Goal: Task Accomplishment & Management: Use online tool/utility

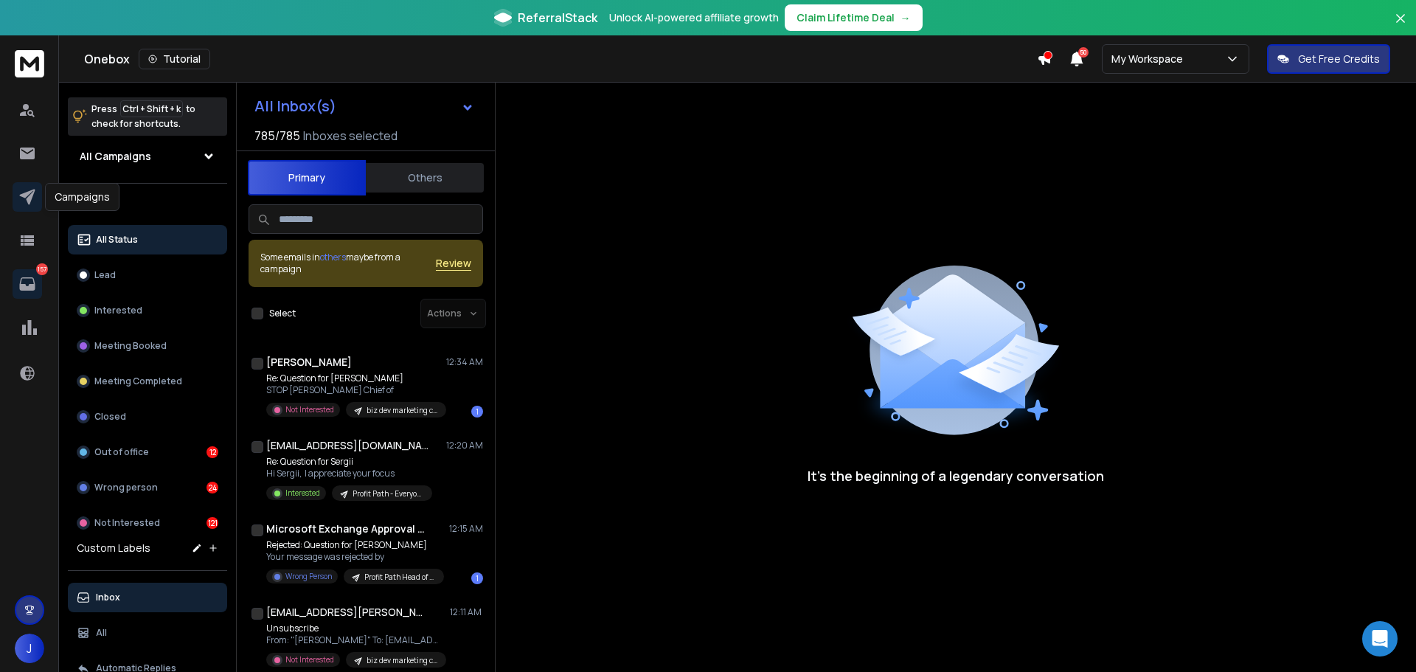
click at [30, 202] on icon at bounding box center [27, 197] width 18 height 18
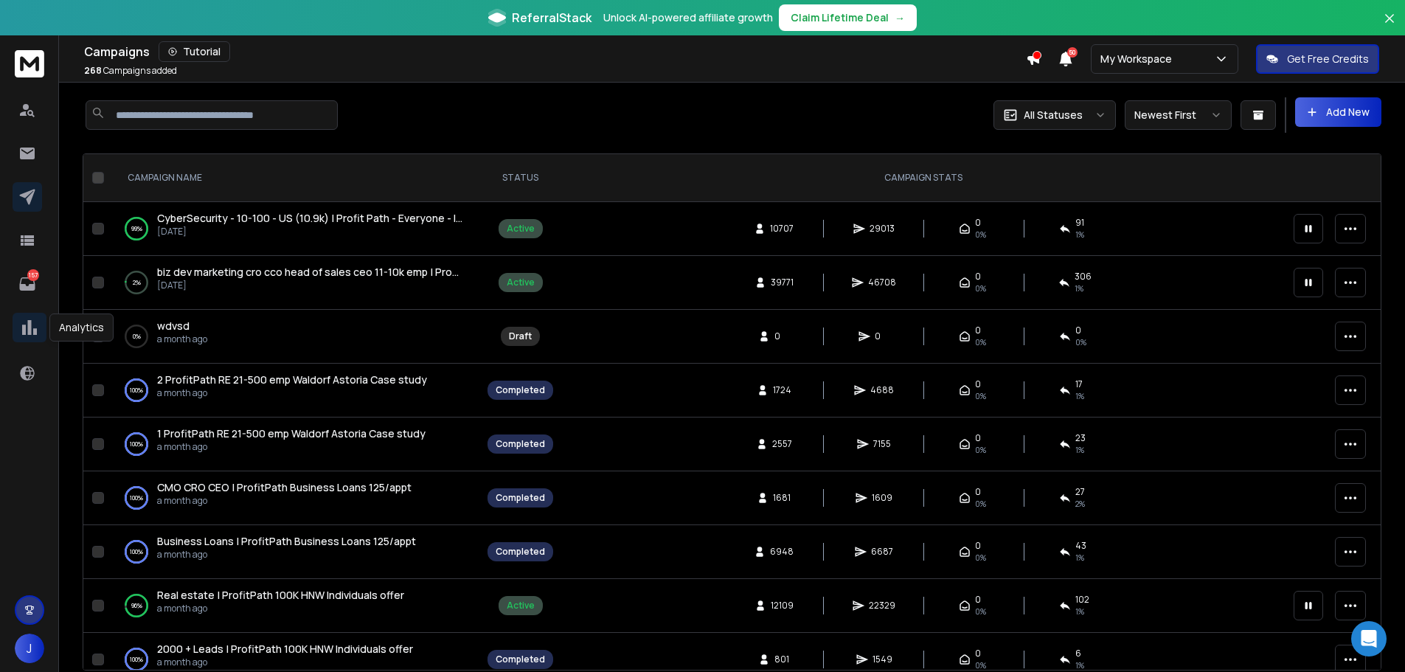
click at [24, 321] on icon at bounding box center [29, 327] width 22 height 22
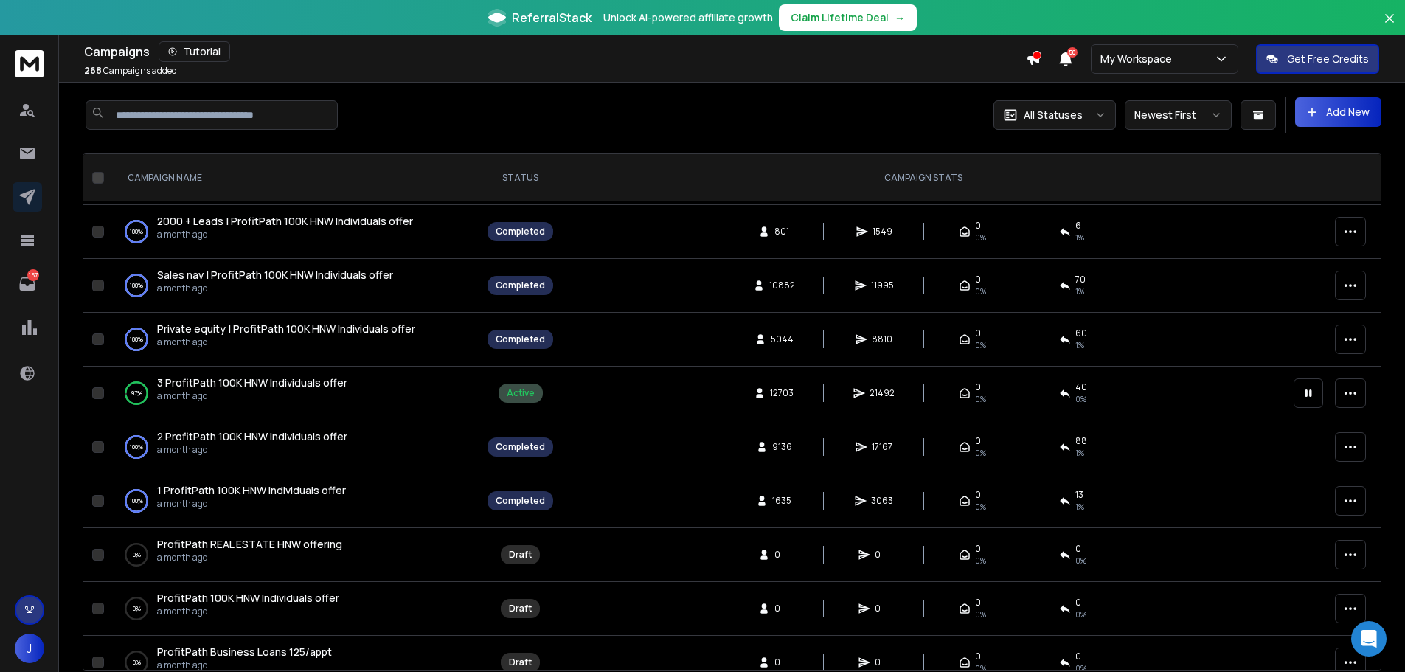
scroll to position [443, 0]
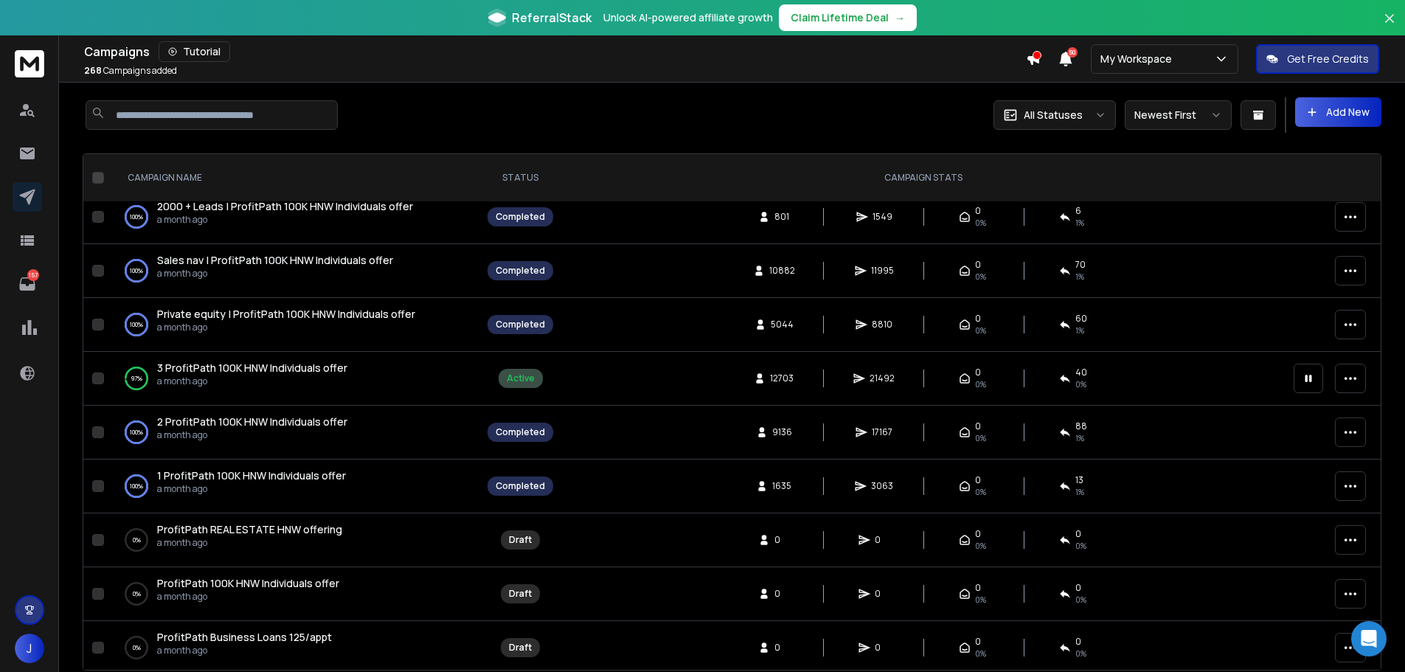
click at [405, 370] on div "97 % 3 ProfitPath 100K HNW Individuals offer a month ago" at bounding box center [294, 378] width 339 height 35
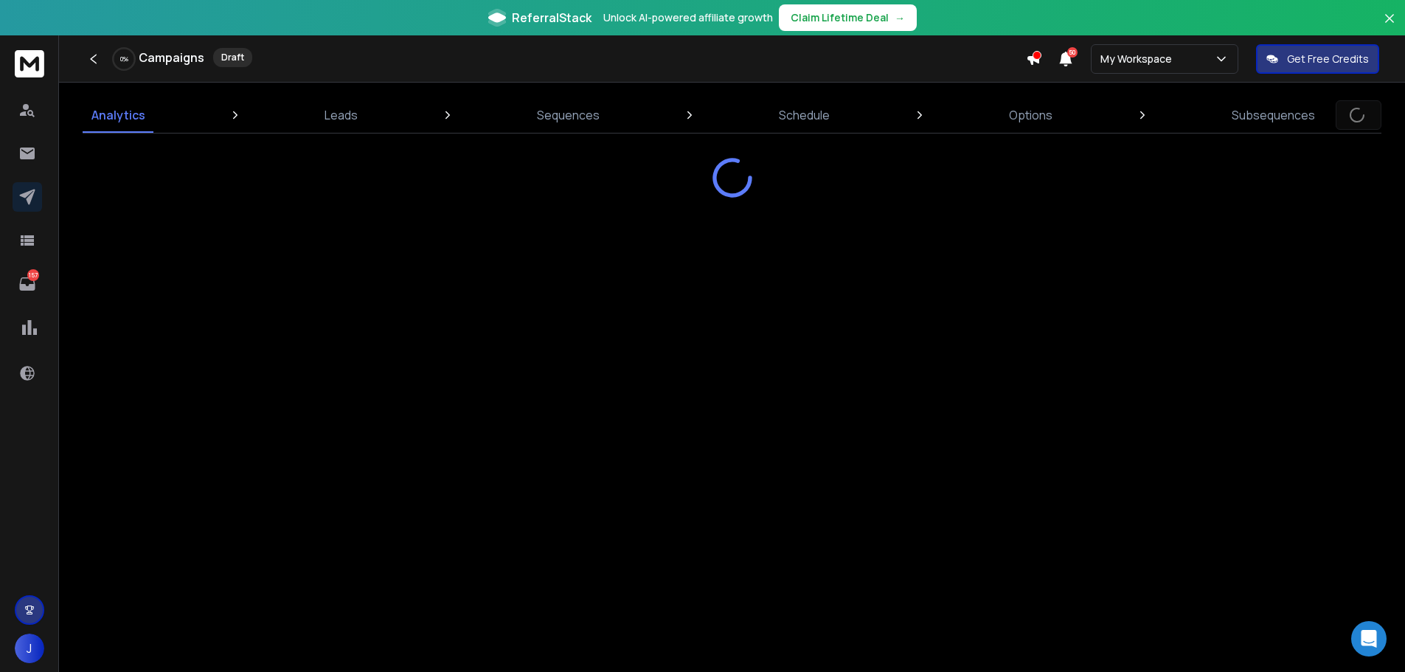
click at [320, 134] on div "Analytics Leads Sequences Schedule Options Subsequences" at bounding box center [732, 464] width 1299 height 735
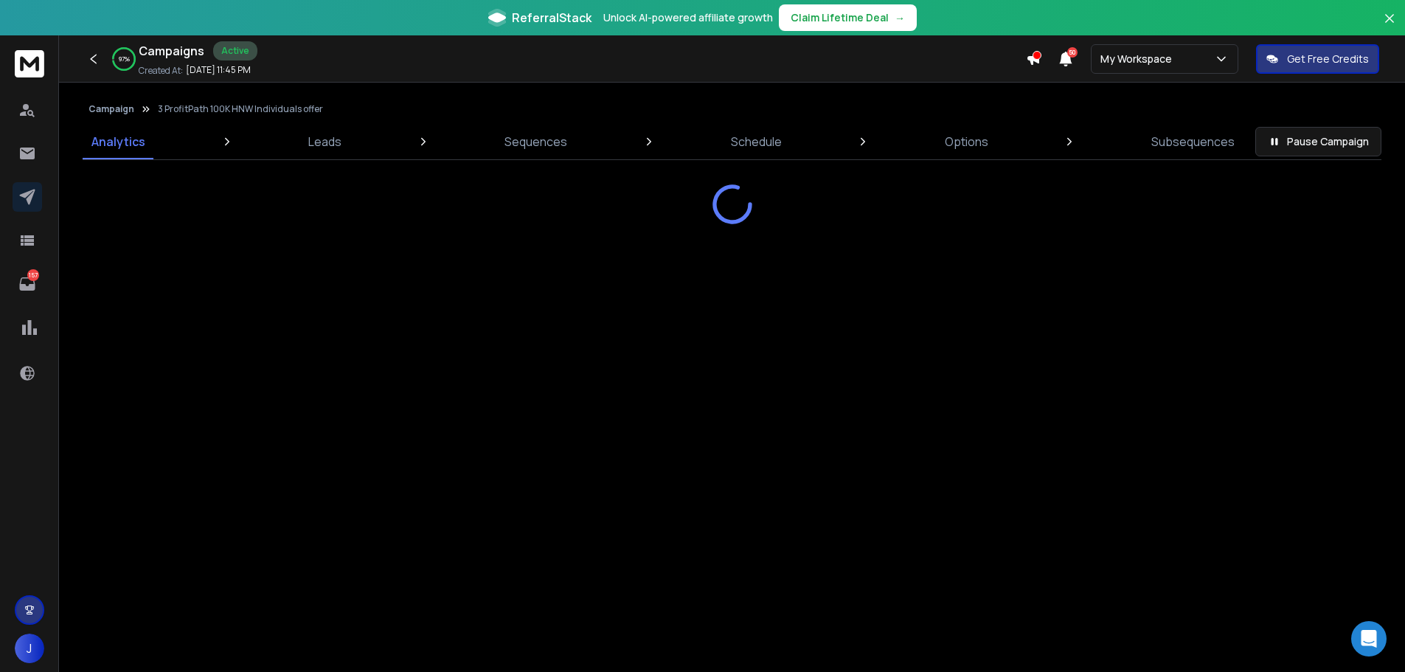
drag, startPoint x: 357, startPoint y: 122, endPoint x: 366, endPoint y: 122, distance: 8.9
click at [359, 122] on div "Campaign 3 ProfitPath 100K HNW Individuals offer Analytics Leads Sequences Sche…" at bounding box center [732, 128] width 1299 height 63
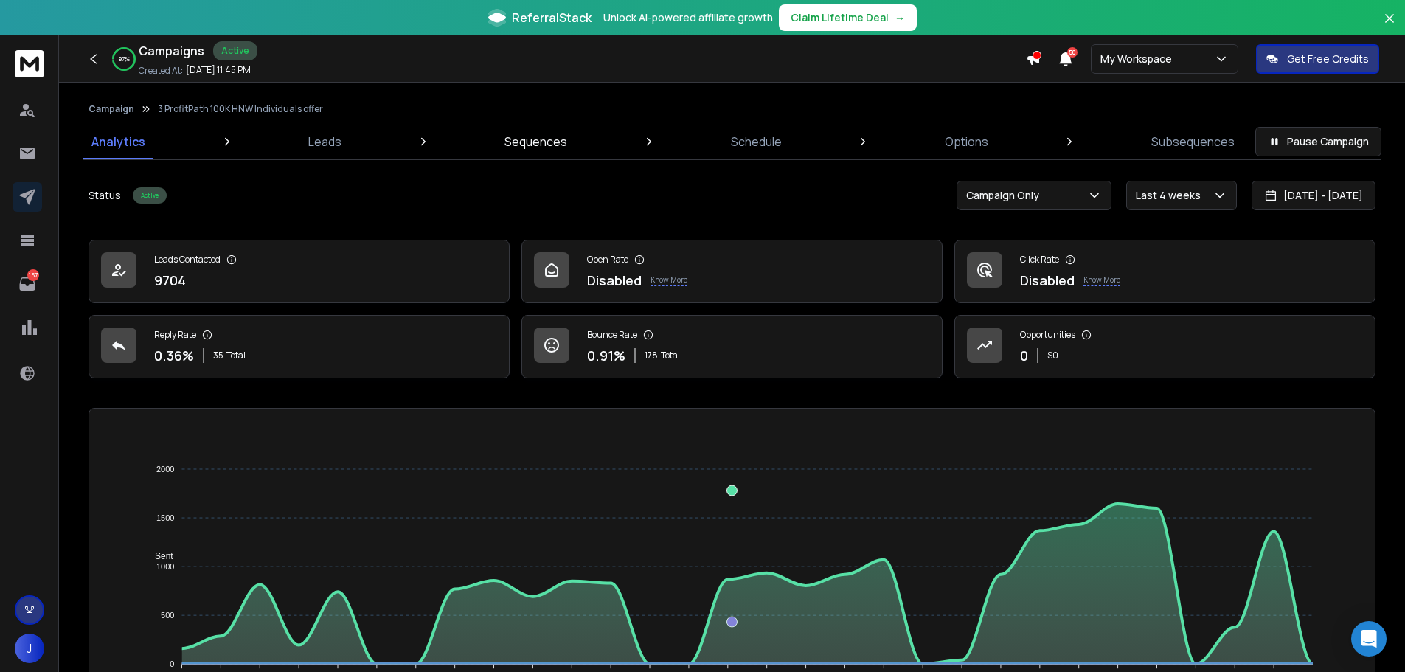
click at [507, 131] on link "Sequences" at bounding box center [536, 141] width 80 height 35
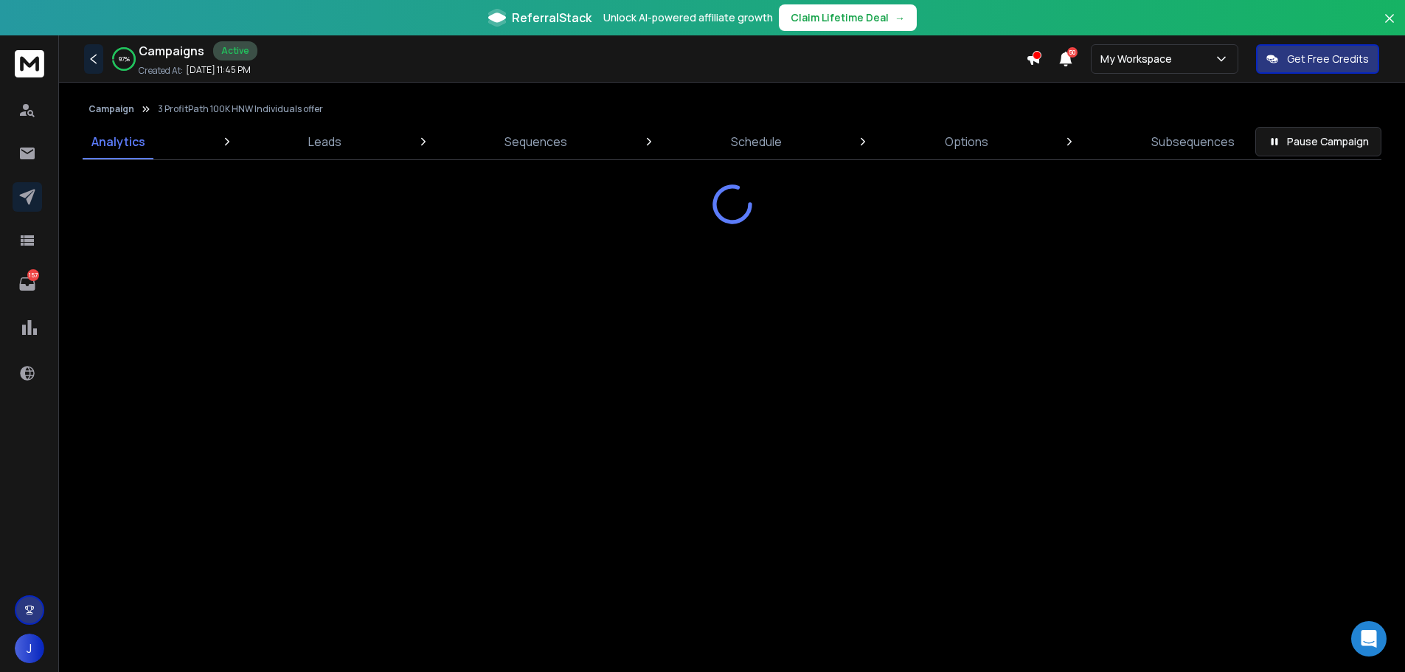
click at [97, 57] on icon at bounding box center [93, 58] width 13 height 13
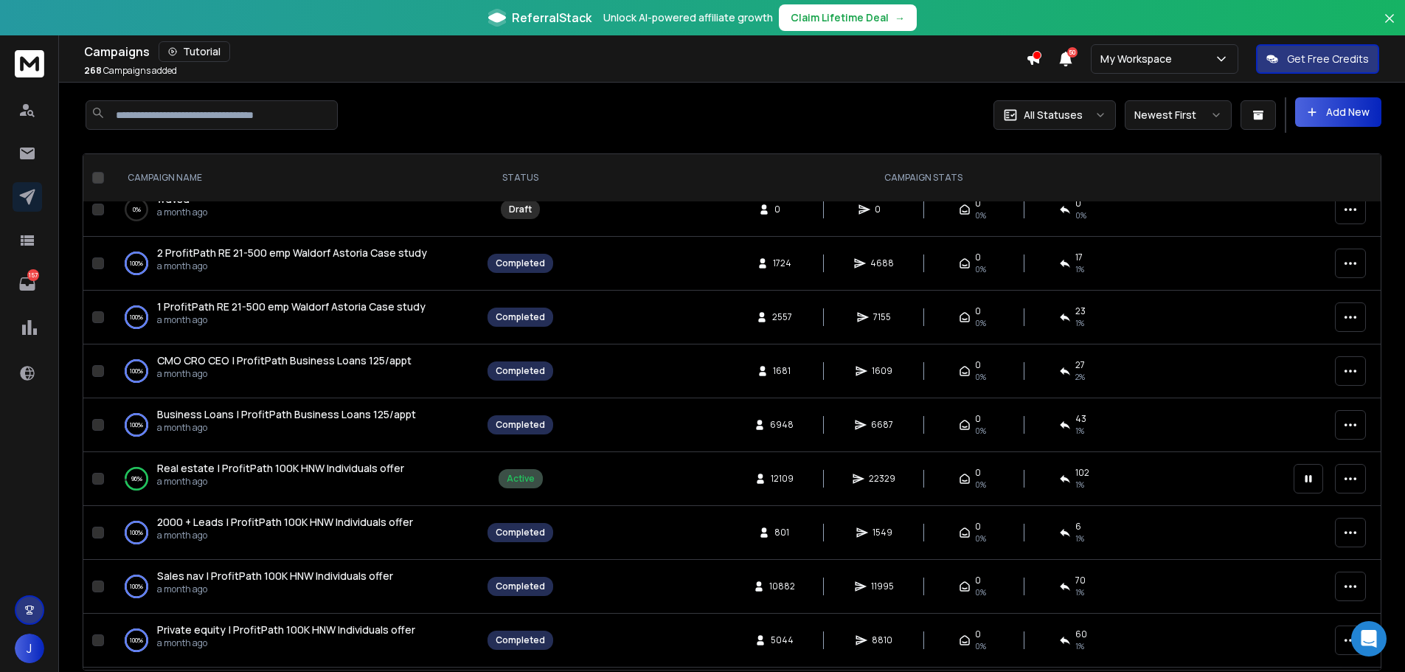
scroll to position [295, 0]
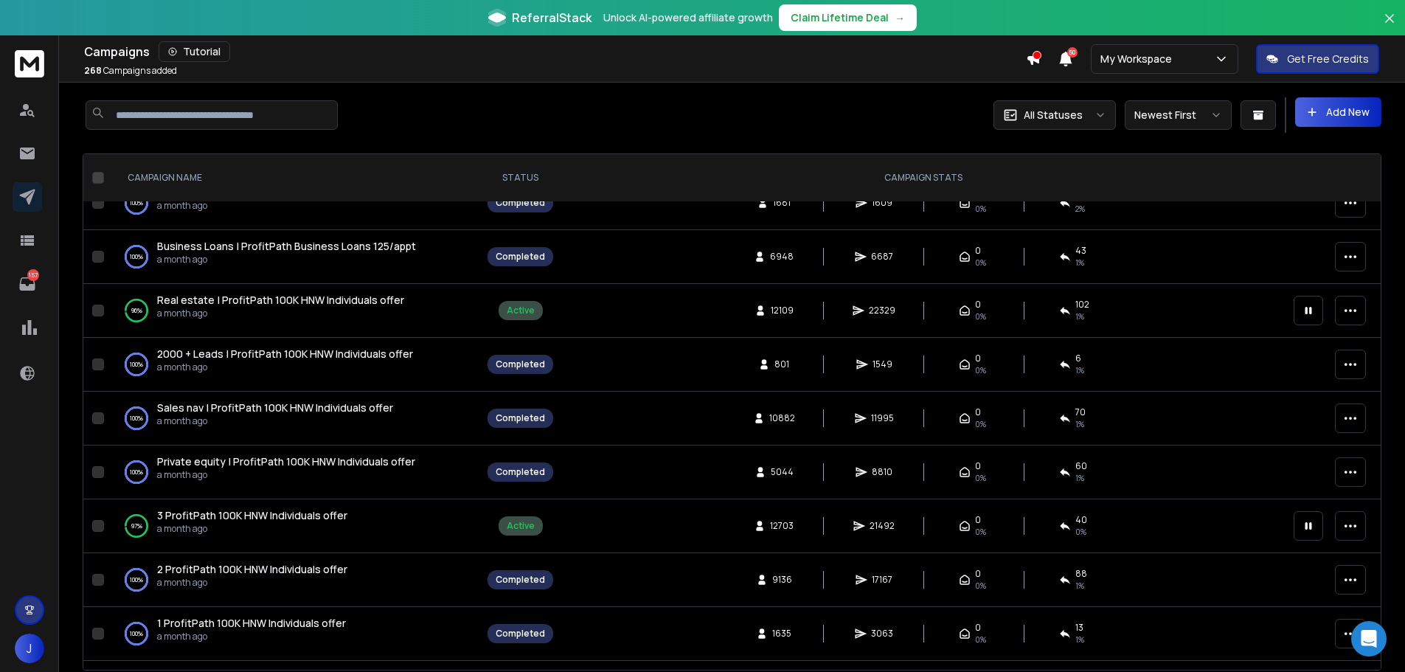
click at [324, 458] on span "Private equity | ProfitPath 100K HNW Individuals offer" at bounding box center [286, 461] width 258 height 14
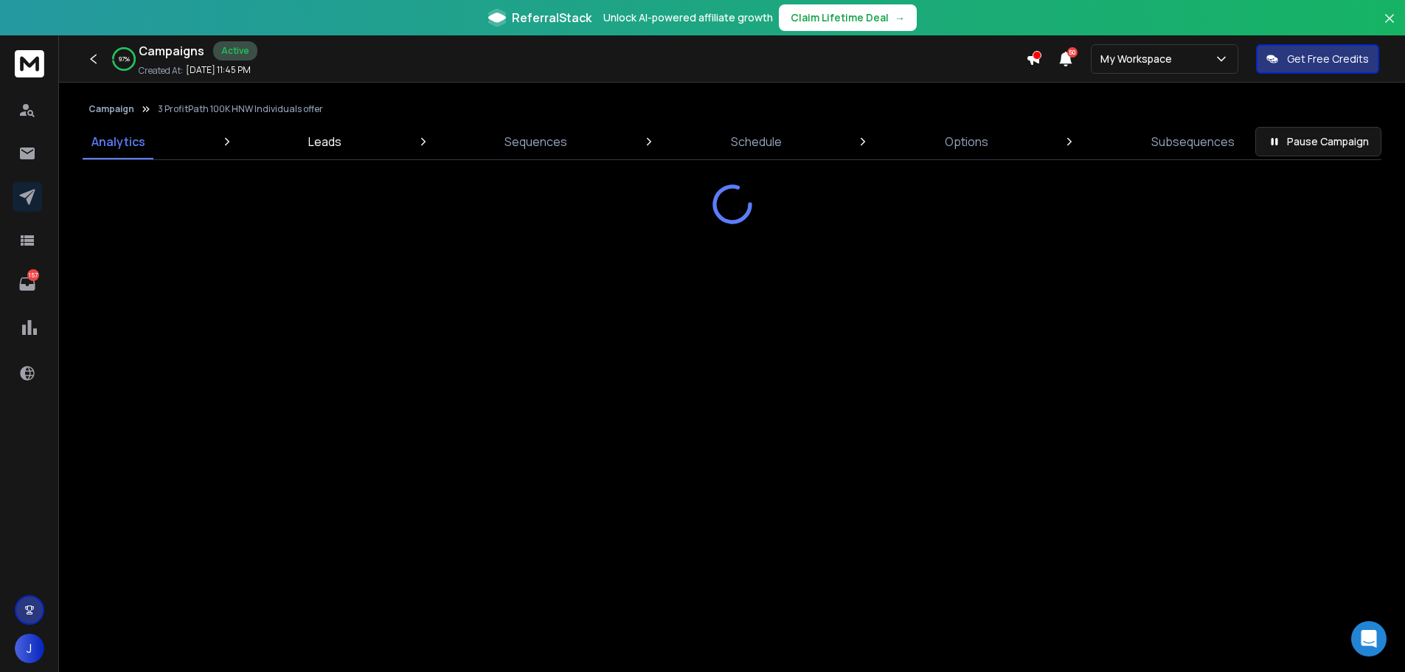
click at [337, 144] on p "Leads" at bounding box center [324, 142] width 33 height 18
click at [499, 153] on link "Sequences" at bounding box center [536, 141] width 80 height 35
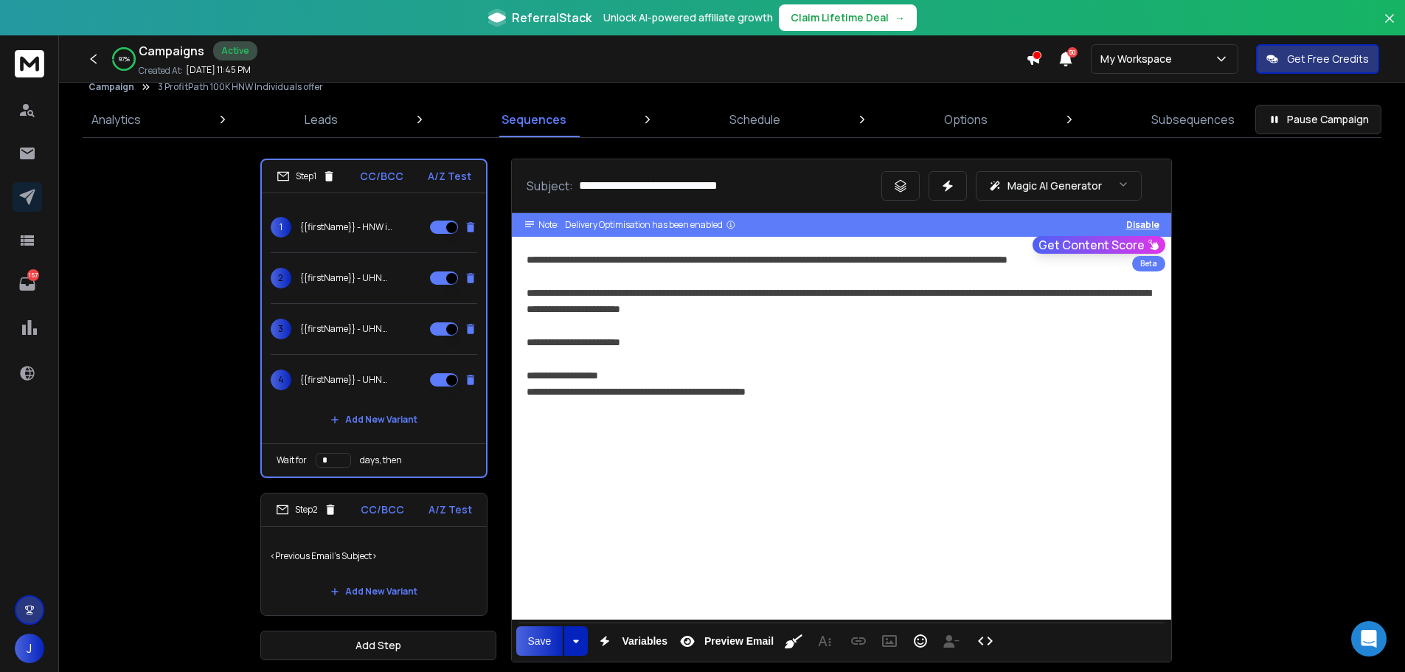
scroll to position [33, 0]
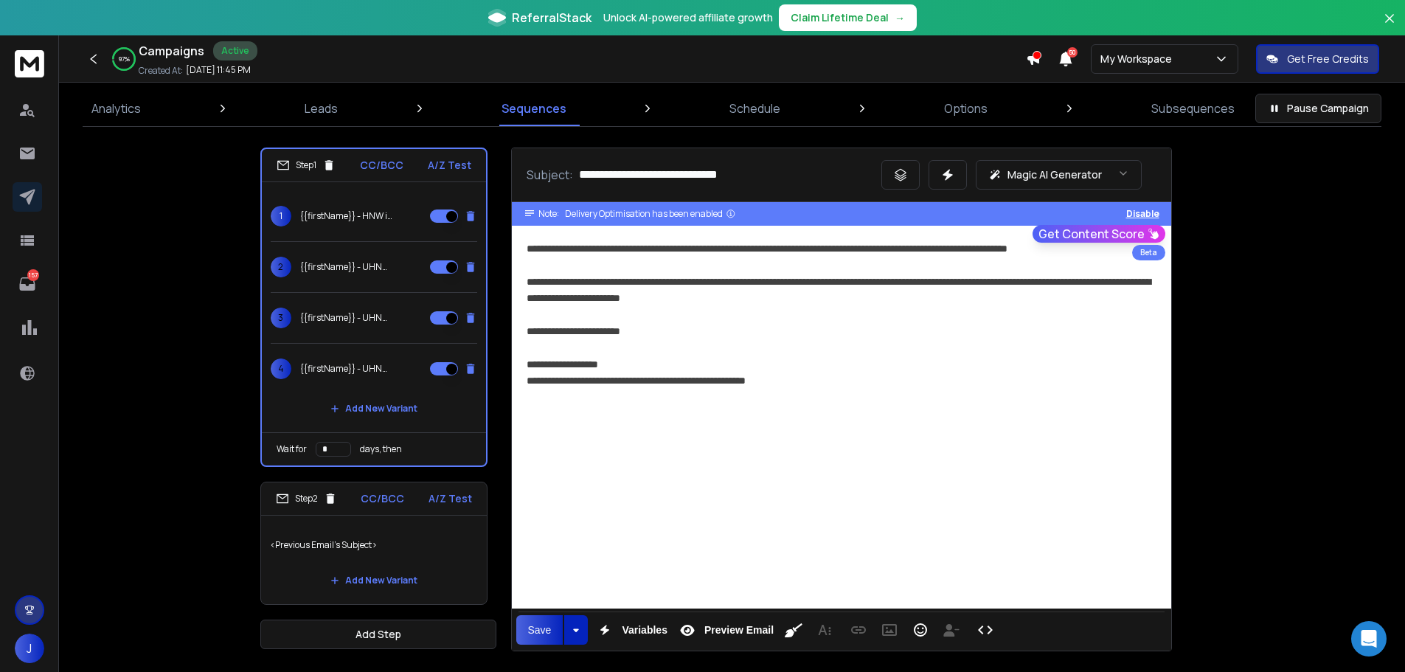
click at [361, 350] on div "4 {{firstName}} - UHNW individuals" at bounding box center [374, 369] width 207 height 50
type input "**********"
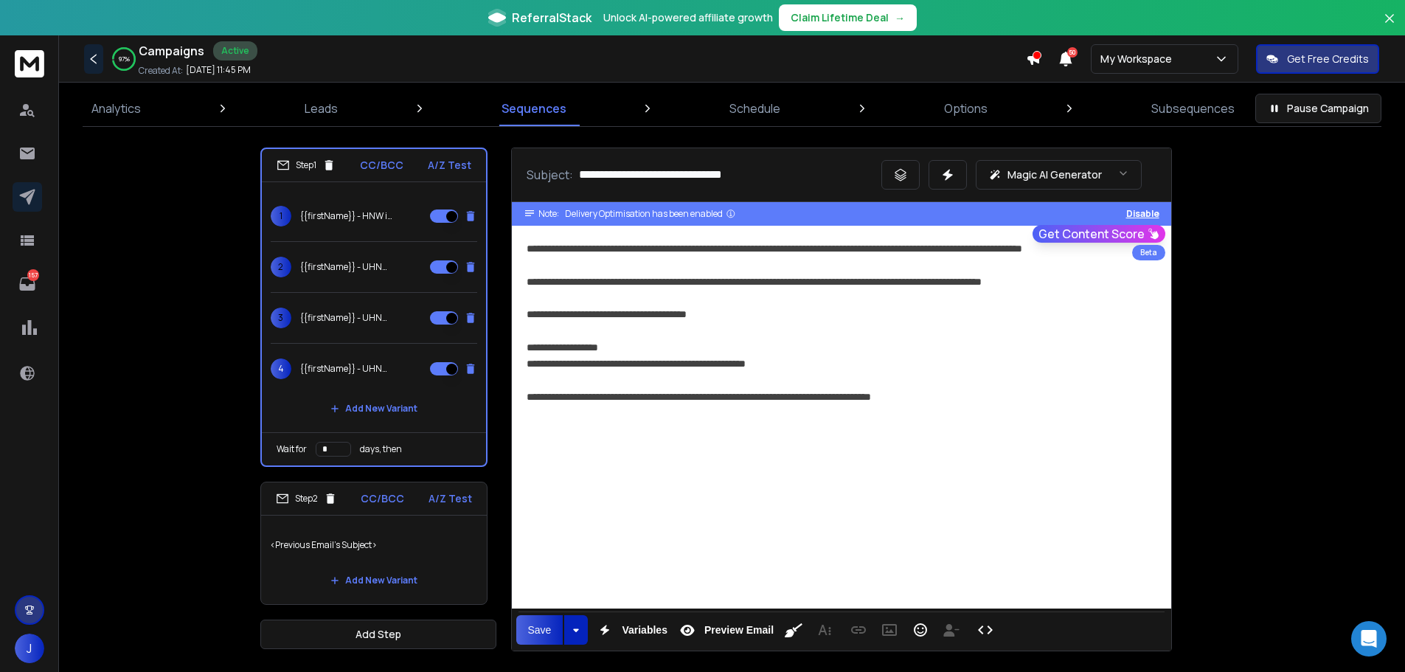
click at [99, 55] on icon at bounding box center [93, 58] width 13 height 13
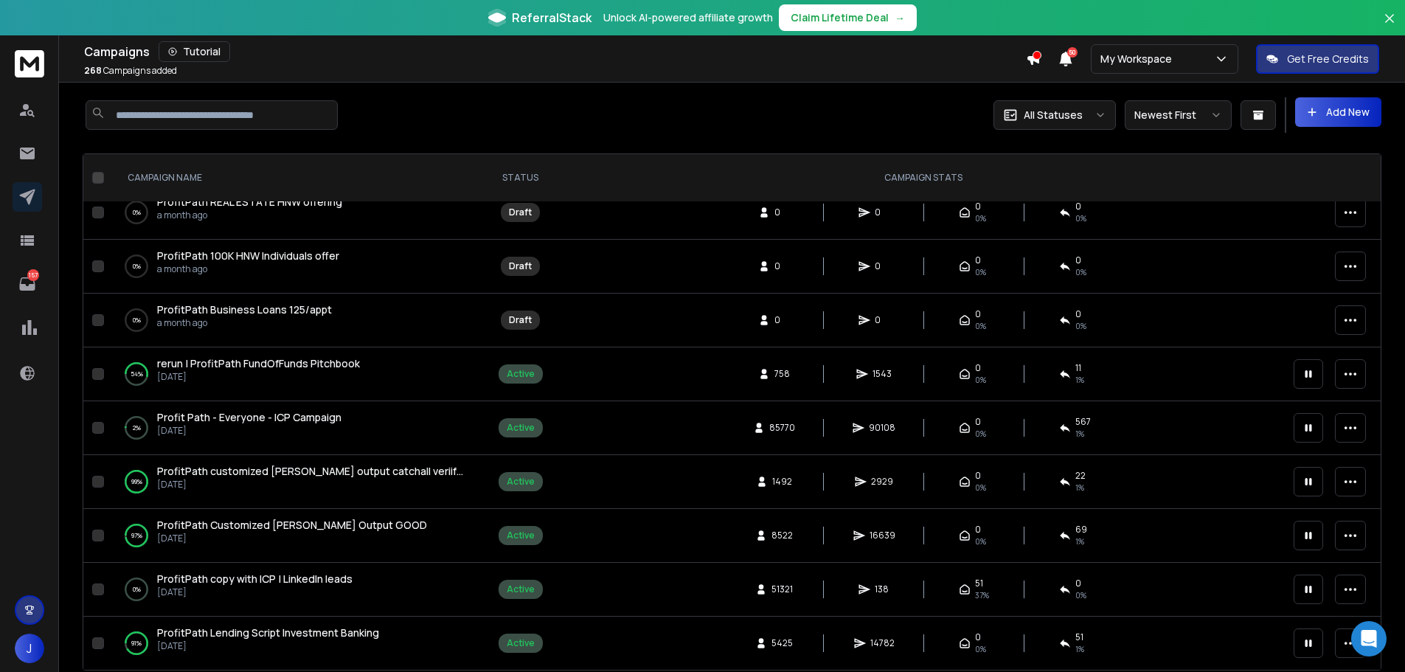
scroll to position [811, 0]
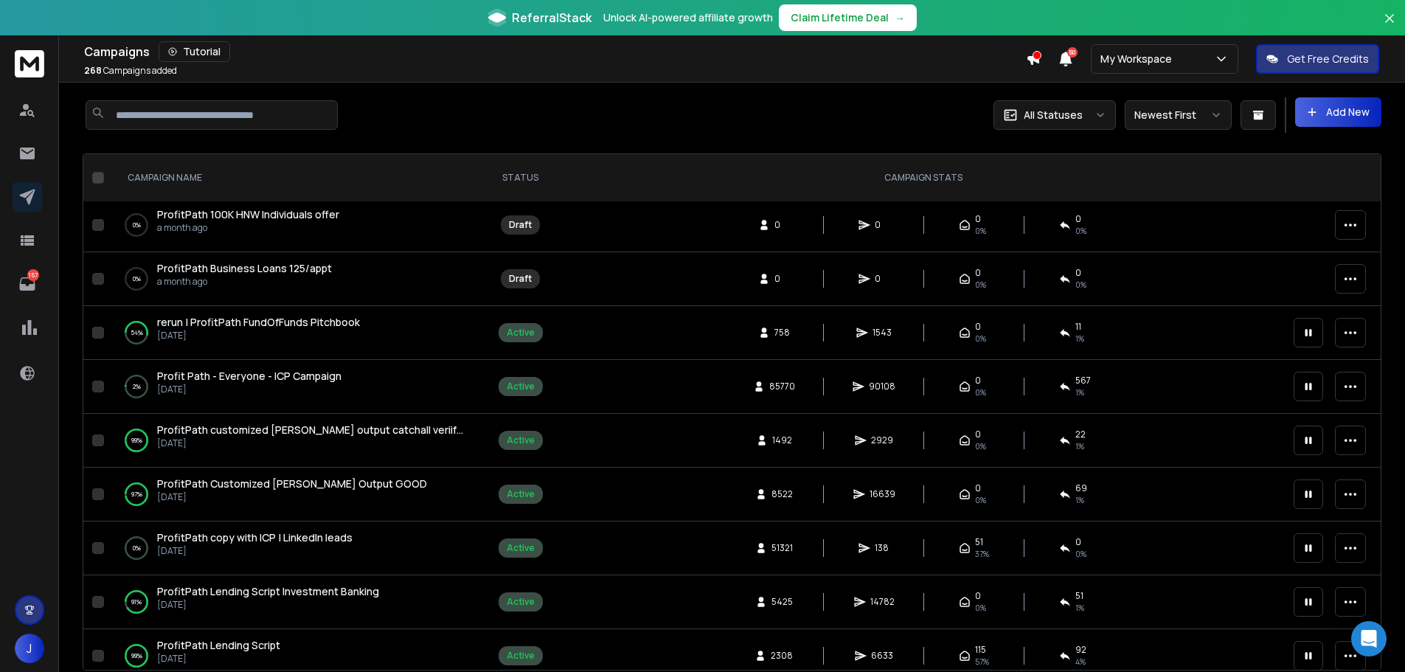
click at [356, 328] on span "rerun | ProfitPath FundOfFunds Pitchbook" at bounding box center [258, 322] width 203 height 14
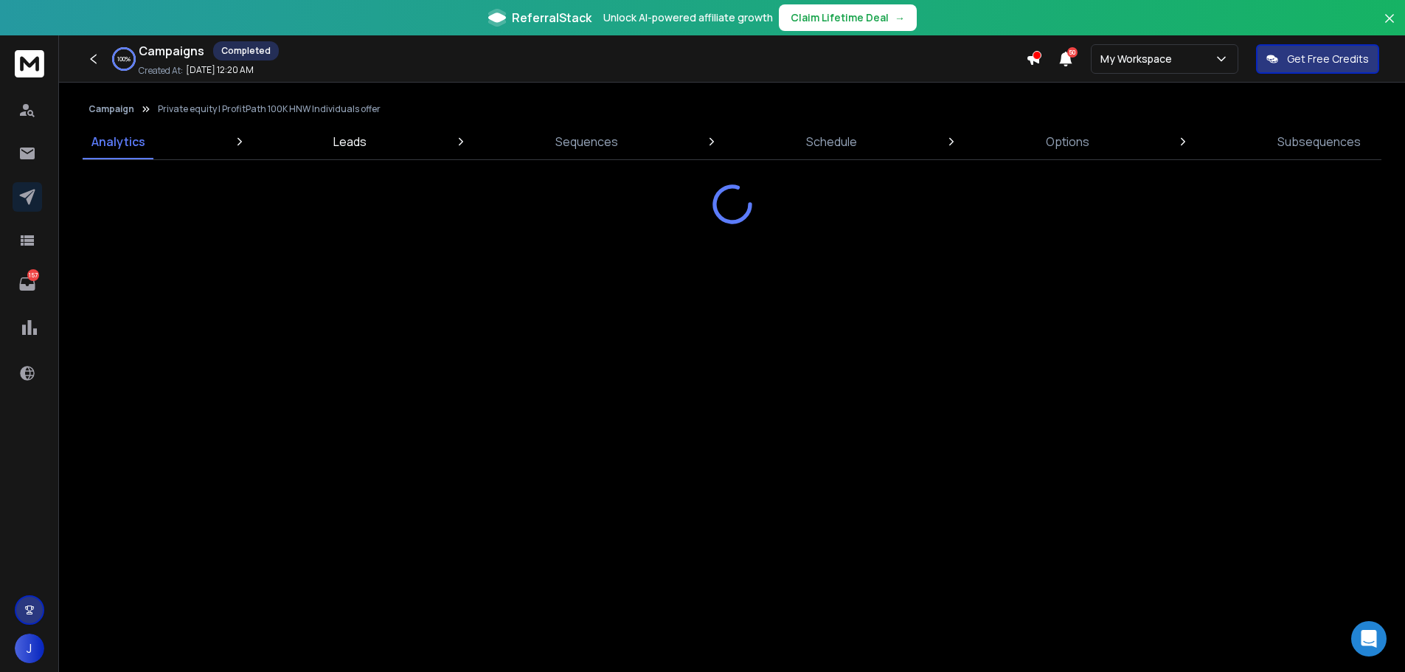
click at [360, 136] on p "Leads" at bounding box center [349, 142] width 33 height 18
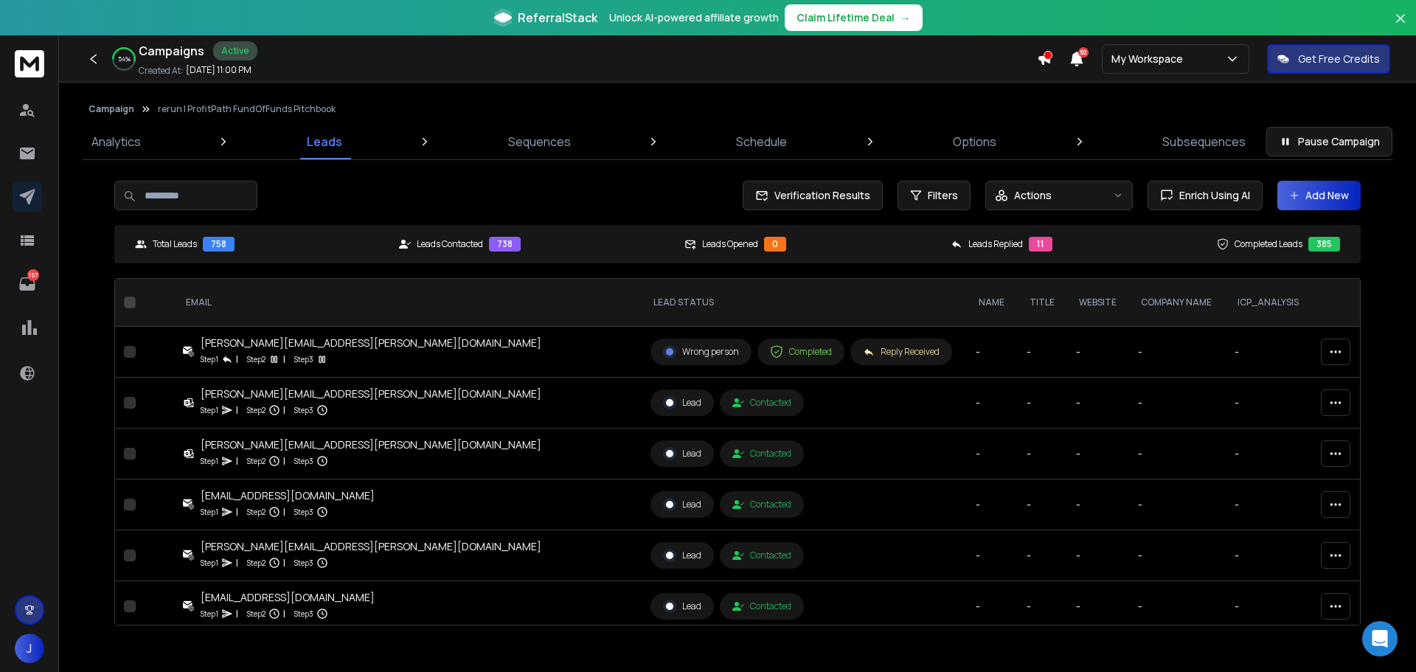
click at [589, 140] on div "Analytics Leads Sequences Schedule Options Subsequences" at bounding box center [669, 141] width 1172 height 35
click at [552, 143] on p "Sequences" at bounding box center [539, 142] width 63 height 18
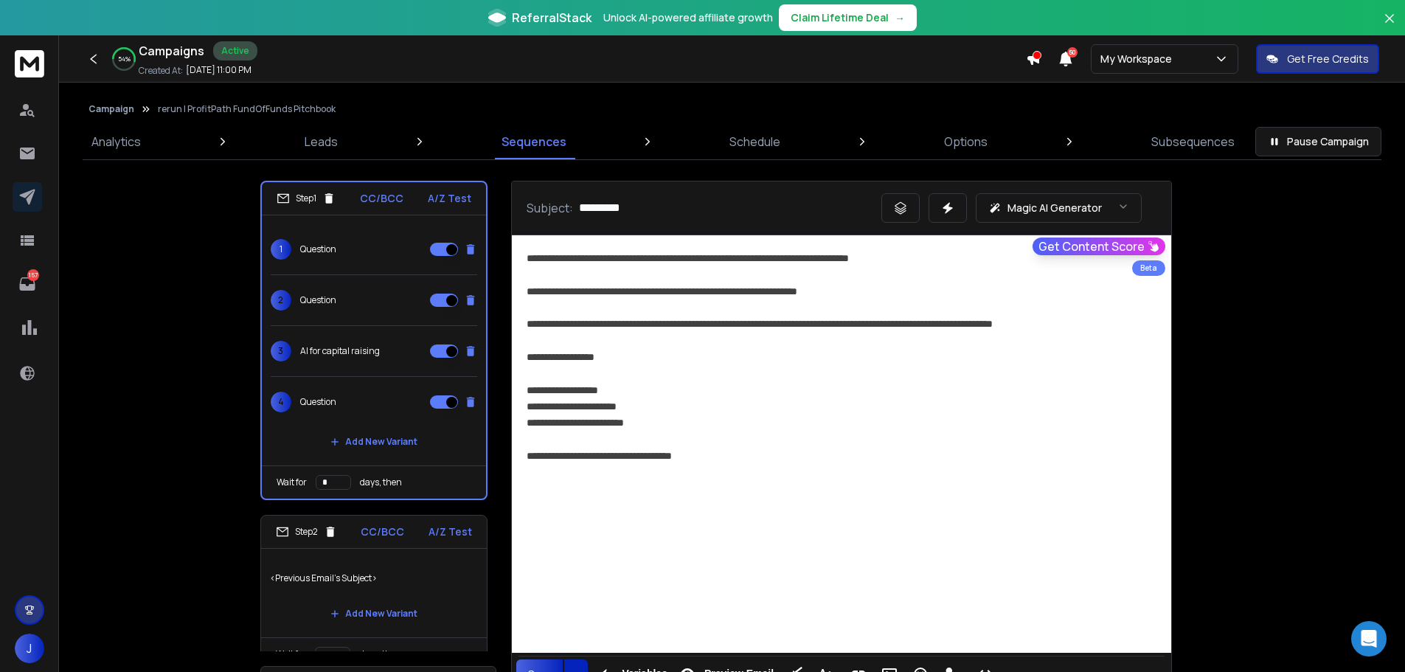
click at [353, 364] on div "3 AI for capital raising" at bounding box center [374, 351] width 207 height 51
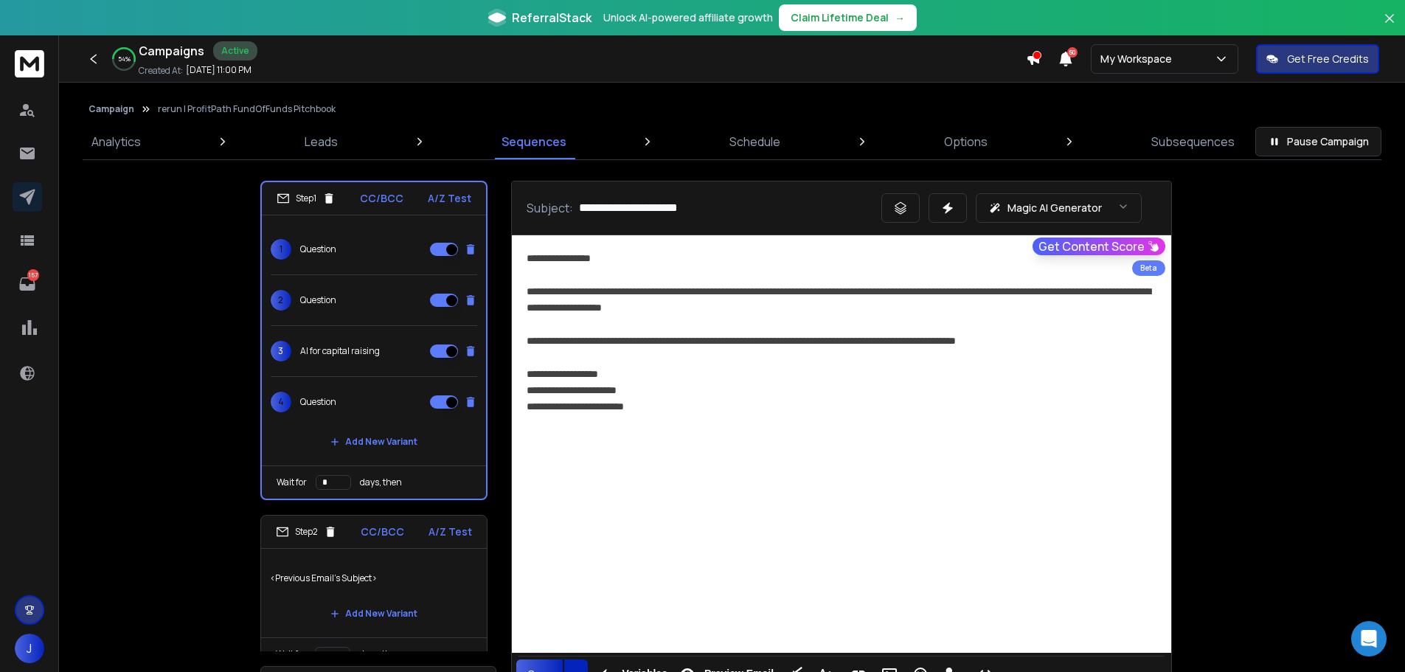
click at [333, 398] on p "Question" at bounding box center [318, 402] width 36 height 12
type input "********"
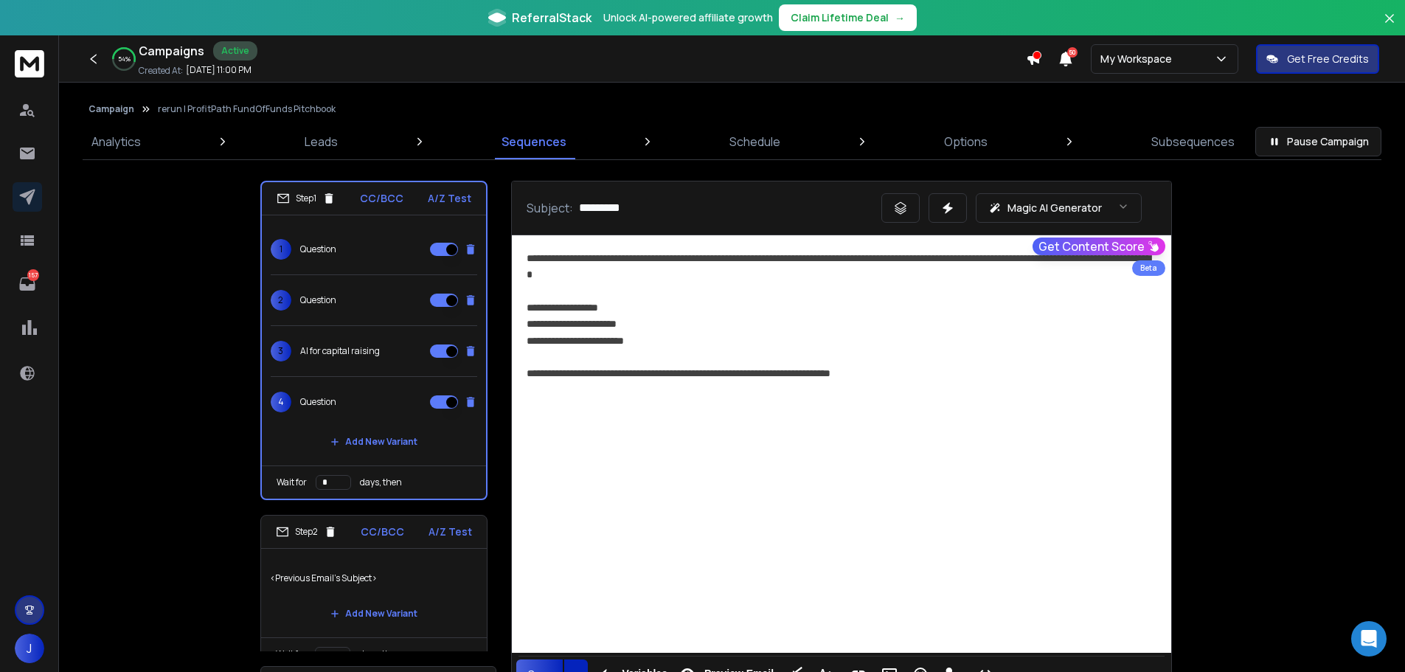
click at [358, 571] on p "<Previous Email's Subject>" at bounding box center [374, 578] width 208 height 41
